Goal: Task Accomplishment & Management: Manage account settings

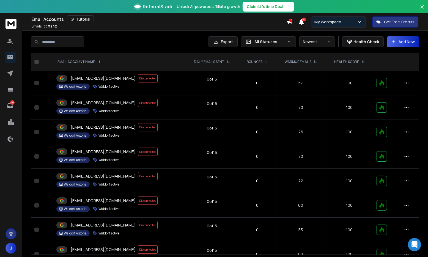
click at [341, 23] on p "My Workspace" at bounding box center [328, 21] width 29 height 5
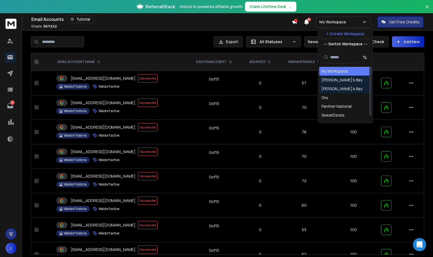
click at [333, 78] on div "[PERSON_NAME]'s Bay" at bounding box center [341, 79] width 41 height 5
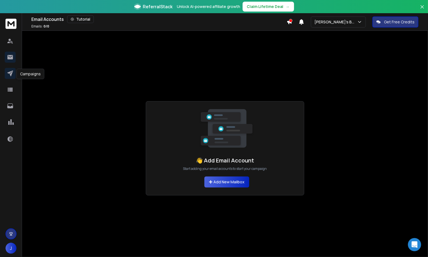
click at [14, 76] on link at bounding box center [10, 73] width 11 height 11
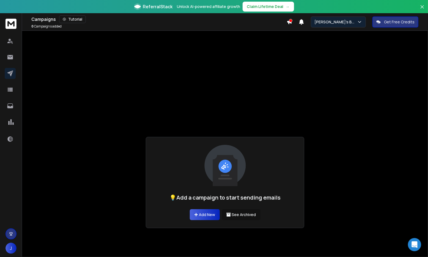
click at [352, 23] on div "[PERSON_NAME]'s Bay" at bounding box center [338, 21] width 48 height 5
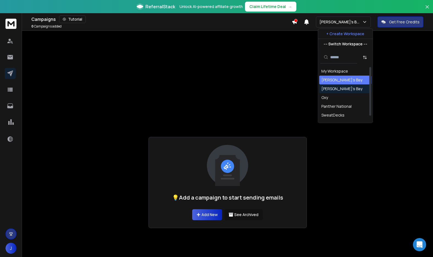
click at [338, 92] on div "Jack's Bay" at bounding box center [345, 88] width 52 height 9
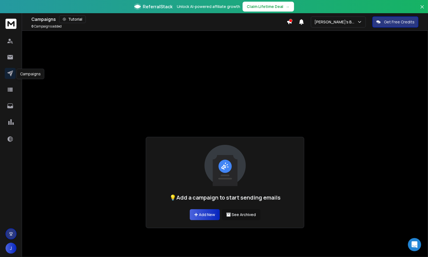
click at [9, 73] on icon at bounding box center [10, 74] width 6 height 6
click at [10, 75] on icon at bounding box center [10, 74] width 6 height 6
click at [63, 163] on div "💡Add a campaign to start sending emails Add New See Archived" at bounding box center [225, 182] width 388 height 222
click at [353, 26] on button "[PERSON_NAME]'s Bay" at bounding box center [338, 21] width 55 height 11
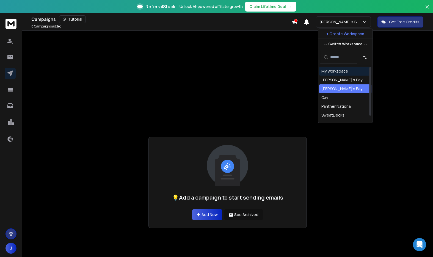
click at [333, 71] on div "My Workspace" at bounding box center [334, 70] width 27 height 5
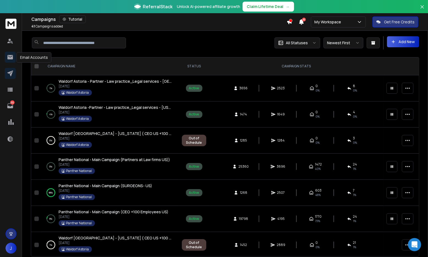
click at [12, 56] on icon at bounding box center [9, 57] width 5 height 4
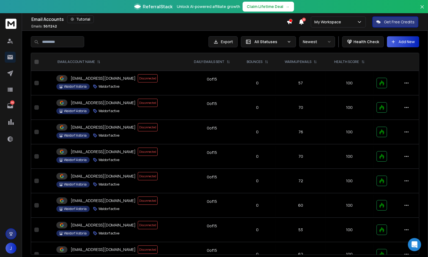
click at [260, 44] on p "All Statuses" at bounding box center [269, 41] width 30 height 5
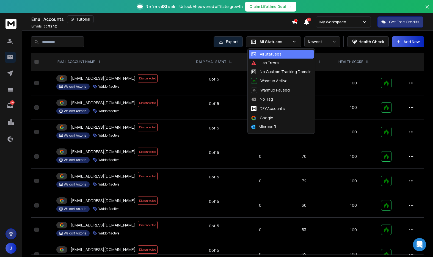
click at [234, 43] on button "Export" at bounding box center [228, 41] width 29 height 11
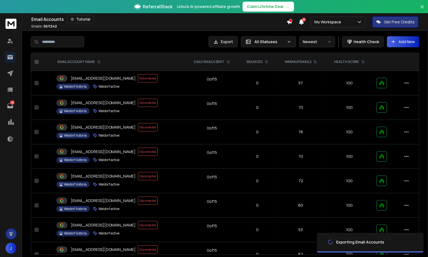
click at [266, 42] on p "All Statuses" at bounding box center [269, 41] width 30 height 5
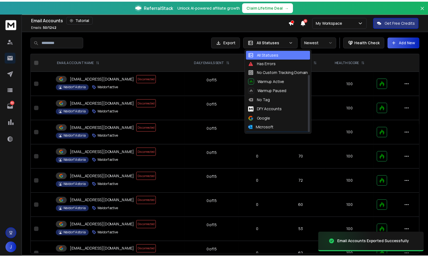
scroll to position [34, 0]
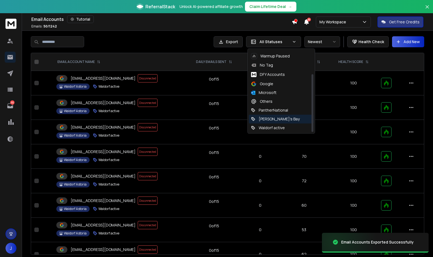
click at [275, 120] on div "Jack's Bay" at bounding box center [275, 118] width 49 height 5
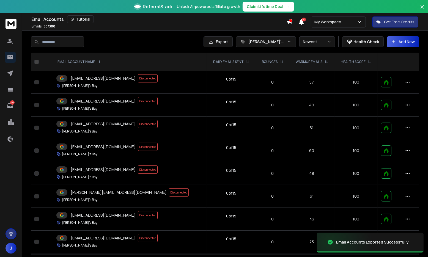
scroll to position [206, 0]
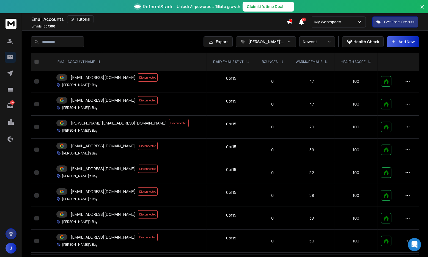
click at [29, 173] on div "Export Jack's Bay Newest Health Check Add New EMAIL ACCOUNT NAME DAILY EMAILS S…" at bounding box center [225, 146] width 406 height 230
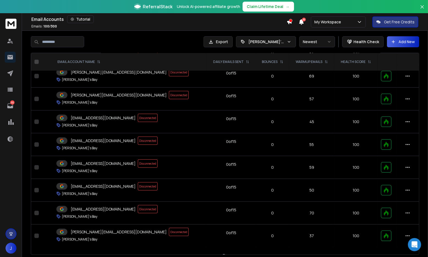
scroll to position [2129, 0]
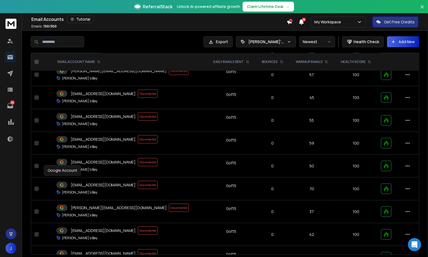
click at [27, 202] on div "Export Jack's Bay Newest Health Check Add New EMAIL ACCOUNT NAME DAILY EMAILS S…" at bounding box center [225, 146] width 406 height 230
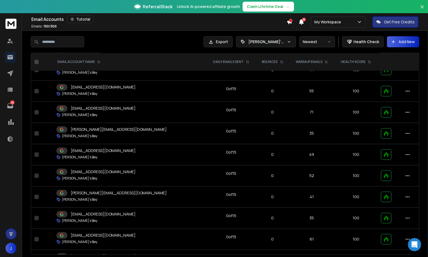
scroll to position [0, 0]
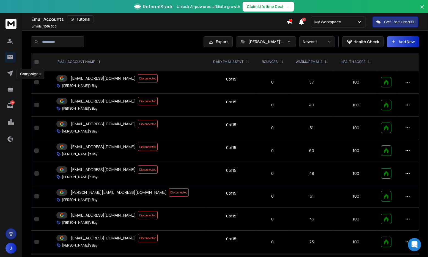
click at [8, 66] on div "102" at bounding box center [11, 90] width 13 height 111
click at [10, 71] on icon at bounding box center [10, 73] width 7 height 7
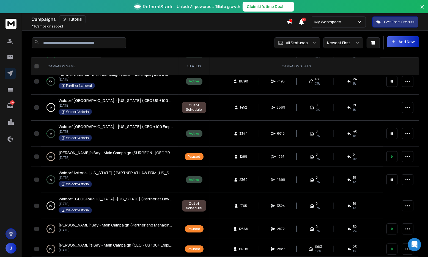
scroll to position [172, 0]
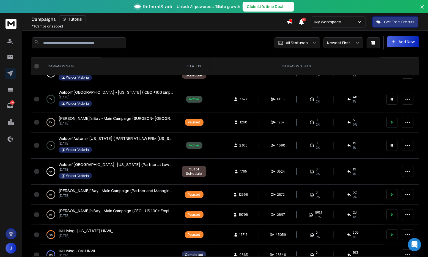
click at [391, 196] on icon at bounding box center [392, 194] width 2 height 3
click at [389, 217] on icon at bounding box center [391, 214] width 5 height 5
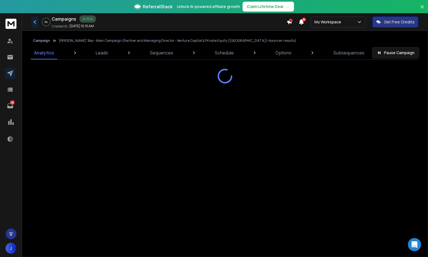
click at [35, 24] on icon at bounding box center [34, 22] width 5 height 5
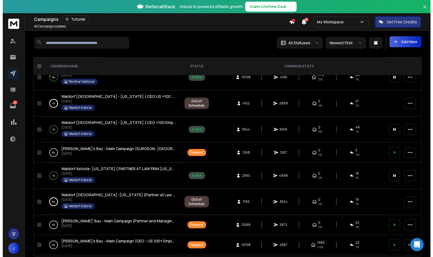
scroll to position [206, 0]
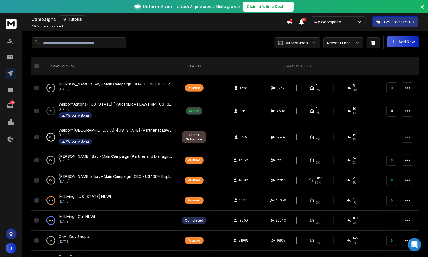
click at [355, 42] on icon "button" at bounding box center [357, 43] width 4 height 4
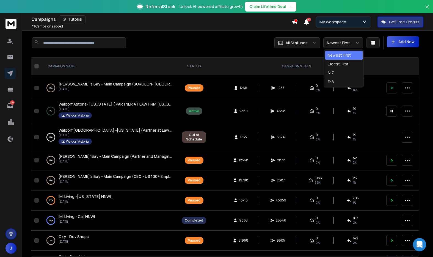
click at [356, 25] on button "My Workspace" at bounding box center [343, 21] width 55 height 11
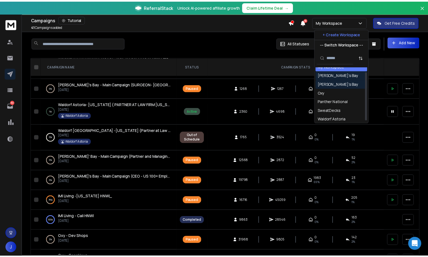
scroll to position [6, 0]
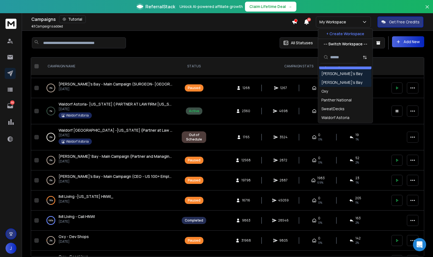
drag, startPoint x: 21, startPoint y: 192, endPoint x: 29, endPoint y: 191, distance: 8.3
click at [21, 192] on div "102 J" at bounding box center [11, 136] width 22 height 246
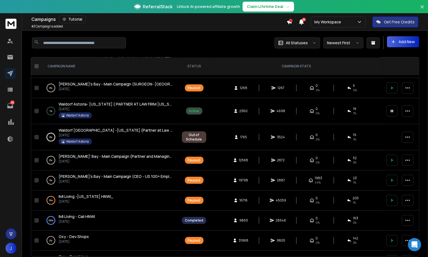
click at [405, 180] on icon "button" at bounding box center [407, 180] width 5 height 5
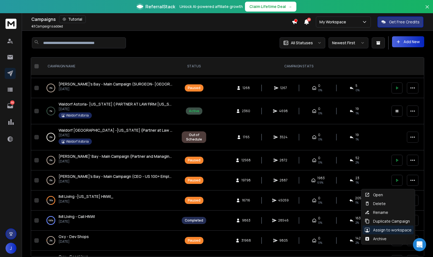
click at [392, 227] on div "Assign to workspace" at bounding box center [388, 229] width 47 height 5
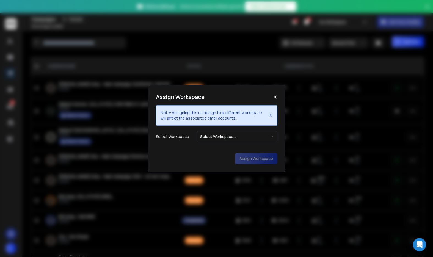
click at [222, 136] on button "Select Workspace..." at bounding box center [237, 136] width 81 height 11
click at [255, 157] on button "Assign Workspace" at bounding box center [256, 158] width 42 height 11
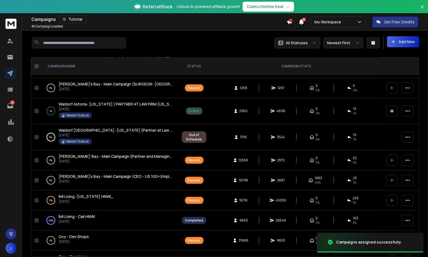
click at [405, 160] on icon "button" at bounding box center [407, 160] width 5 height 5
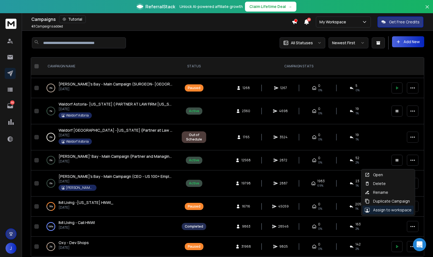
click at [385, 210] on div "Assign to workspace" at bounding box center [388, 209] width 47 height 5
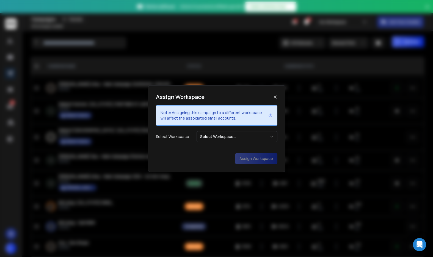
click at [238, 135] on button "Select Workspace..." at bounding box center [237, 136] width 81 height 11
click at [241, 158] on button "Assign Workspace" at bounding box center [256, 158] width 42 height 11
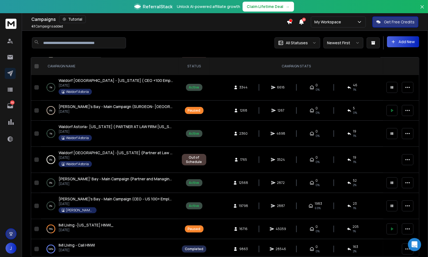
scroll to position [172, 0]
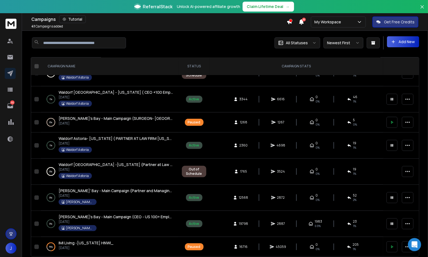
click at [405, 123] on icon "button" at bounding box center [407, 122] width 5 height 5
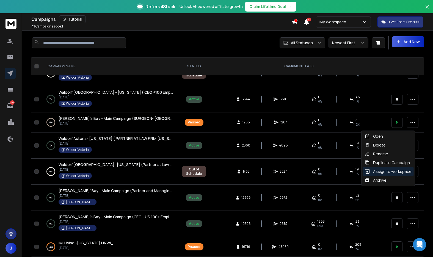
click at [387, 171] on div "Assign to workspace" at bounding box center [388, 171] width 47 height 5
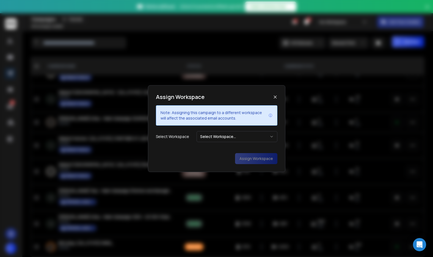
click at [225, 134] on button "Select Workspace..." at bounding box center [237, 136] width 81 height 11
click at [256, 162] on button "Assign Workspace" at bounding box center [256, 158] width 42 height 11
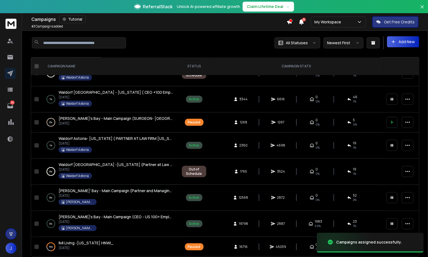
click at [389, 123] on icon at bounding box center [391, 122] width 5 height 5
